Goal: Task Accomplishment & Management: Manage account settings

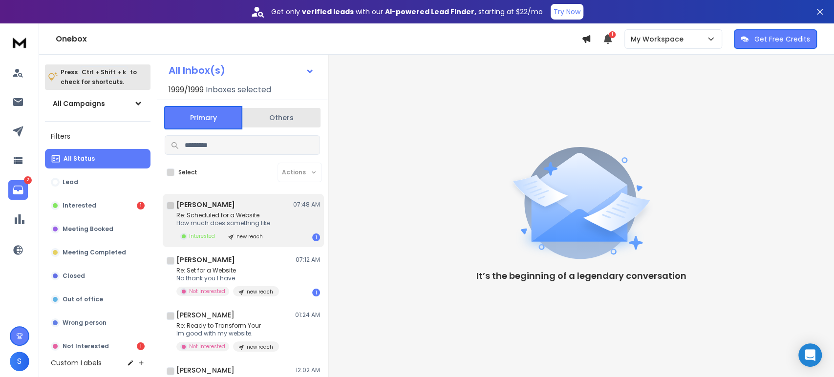
click at [271, 223] on div "Re: Scheduled for a Website How much does something like Interested new reach 1" at bounding box center [248, 227] width 144 height 30
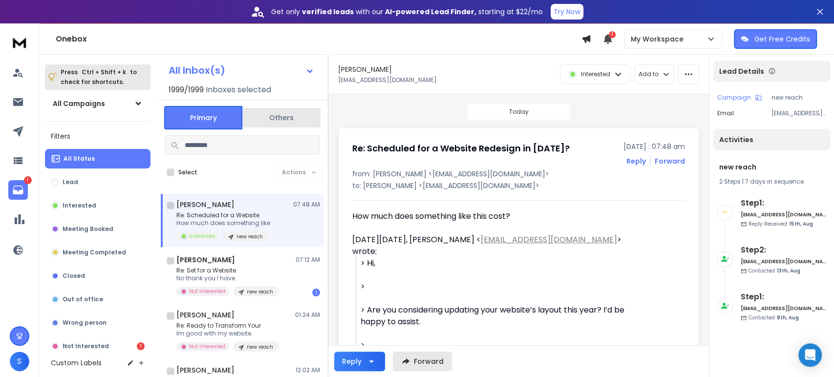
click at [427, 361] on button "Forward" at bounding box center [422, 362] width 59 height 20
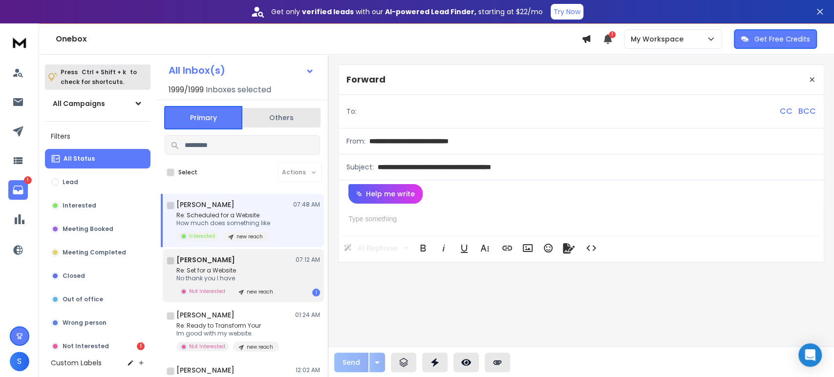
click at [234, 269] on p "Re: Set for a Website" at bounding box center [227, 271] width 103 height 8
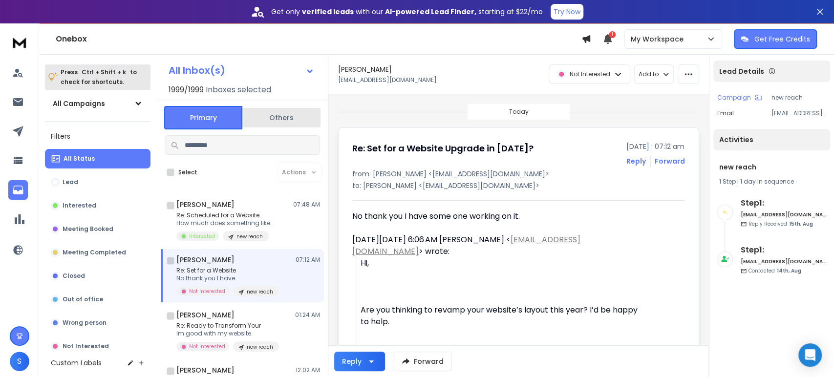
click at [817, 10] on icon at bounding box center [820, 11] width 9 height 9
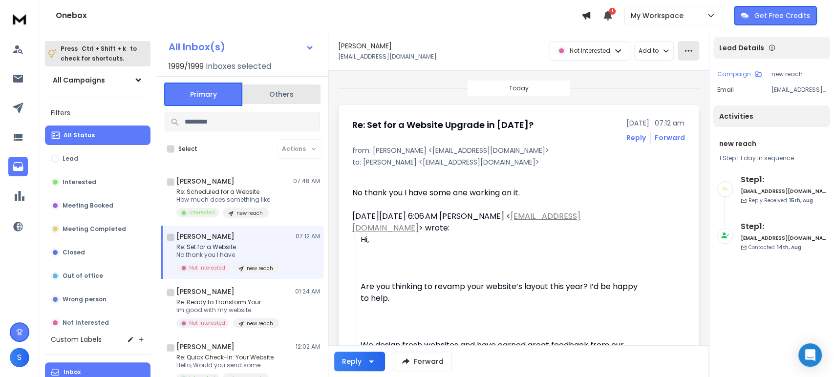
click at [686, 47] on icon "button" at bounding box center [688, 50] width 9 height 9
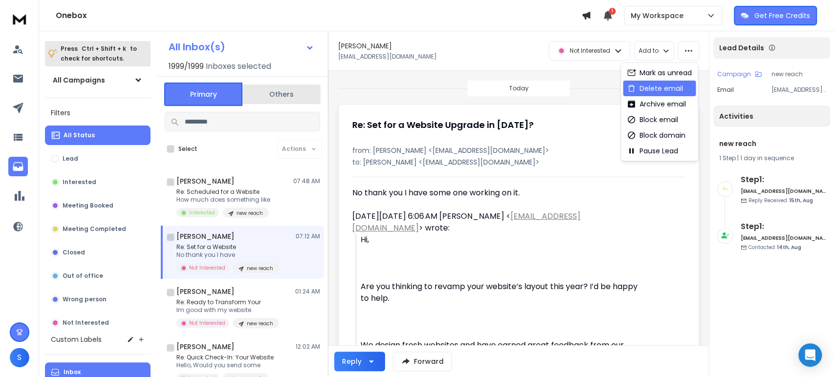
click at [667, 85] on div "Delete email" at bounding box center [655, 89] width 56 height 10
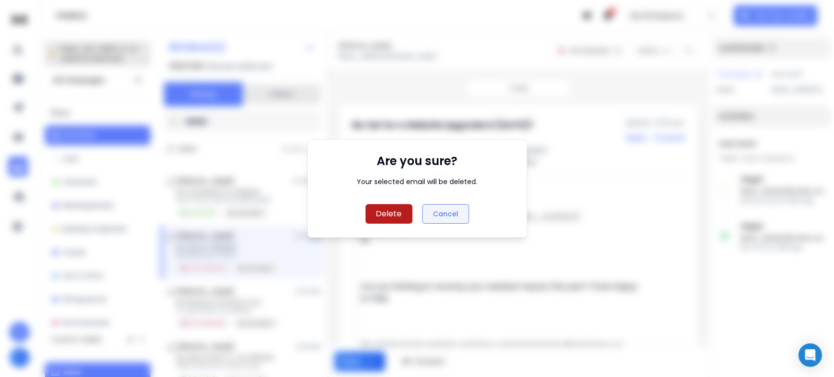
click at [374, 205] on button "Delete" at bounding box center [389, 214] width 47 height 20
